Goal: Navigation & Orientation: Find specific page/section

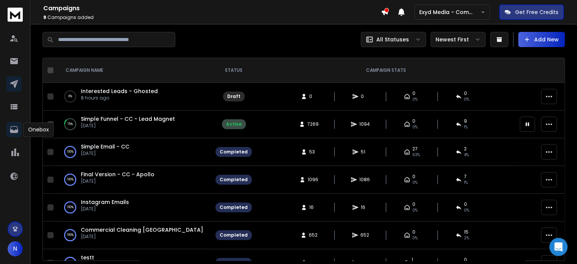
click at [13, 124] on link at bounding box center [13, 129] width 15 height 15
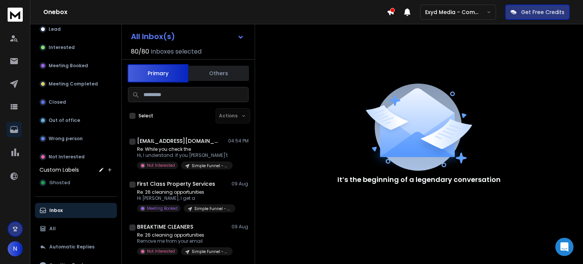
scroll to position [169, 0]
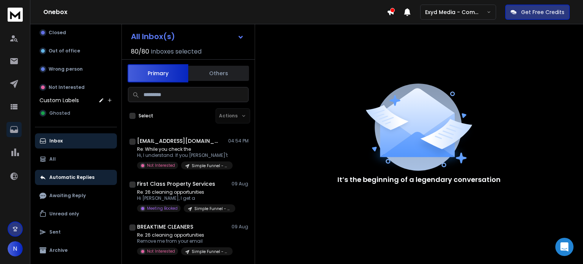
click at [70, 174] on p "Automatic Replies" at bounding box center [71, 177] width 45 height 6
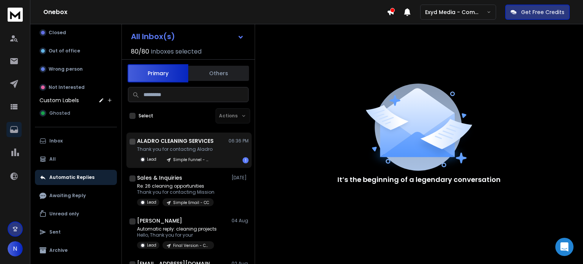
click at [232, 156] on div "Thank you for contacting Aladro Lead Simple Funnel - CC - Lead Magnet 1" at bounding box center [193, 154] width 112 height 17
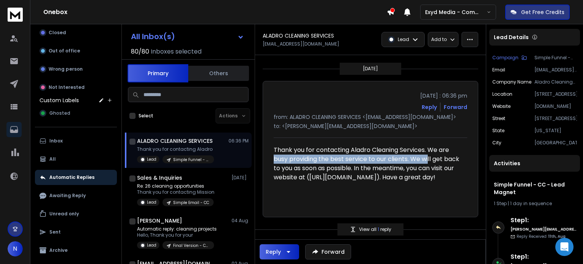
drag, startPoint x: 275, startPoint y: 170, endPoint x: 430, endPoint y: 162, distance: 154.7
click at [430, 162] on div "Thank you for contacting Aladro Cleaning Services. We are busy providing the be…" at bounding box center [371, 175] width 194 height 61
drag, startPoint x: 285, startPoint y: 171, endPoint x: 438, endPoint y: 172, distance: 152.6
click at [437, 172] on div "Thank you for contacting Aladro Cleaning Services. We are busy providing the be…" at bounding box center [371, 175] width 194 height 61
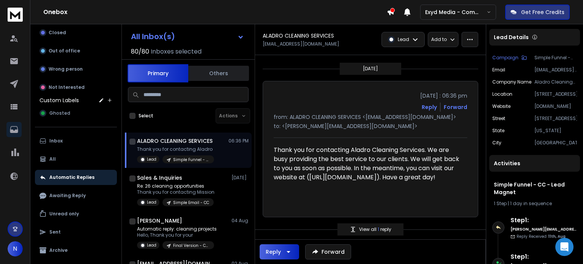
click at [438, 172] on div "Thank you for contacting Aladro Cleaning Services. We are busy providing the be…" at bounding box center [371, 175] width 194 height 61
click at [374, 205] on div "Thank you for contacting Aladro Cleaning Services. We are busy providing the be…" at bounding box center [371, 175] width 194 height 61
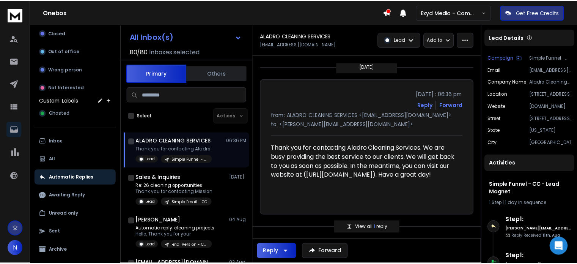
scroll to position [0, 0]
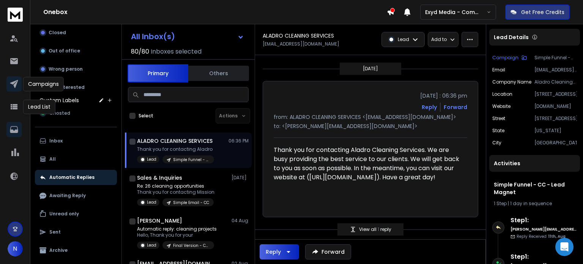
click at [20, 83] on link at bounding box center [13, 83] width 15 height 15
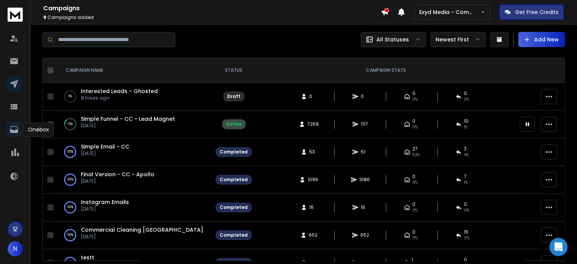
click at [17, 136] on link at bounding box center [13, 129] width 15 height 15
